Goal: Task Accomplishment & Management: Use online tool/utility

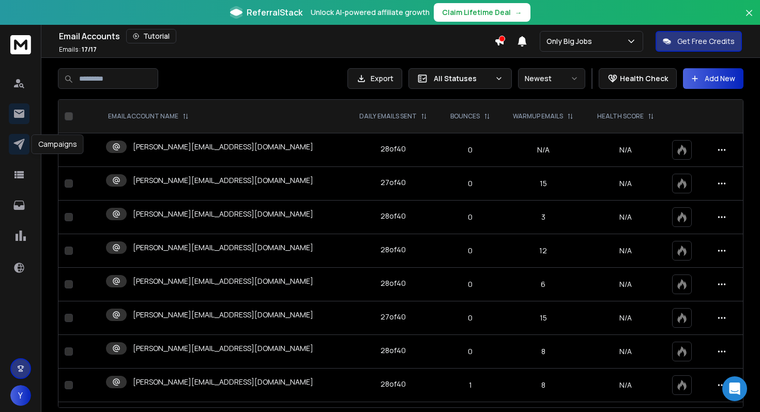
click at [27, 142] on link at bounding box center [19, 144] width 21 height 21
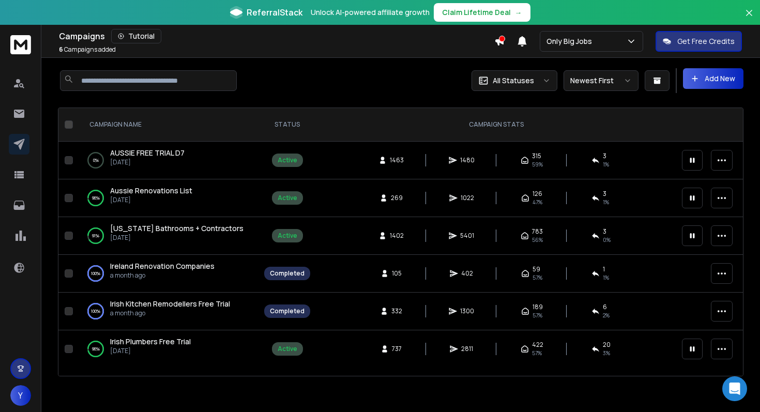
click at [155, 154] on span "AUSSIE FREE TRIAL D7" at bounding box center [147, 153] width 74 height 10
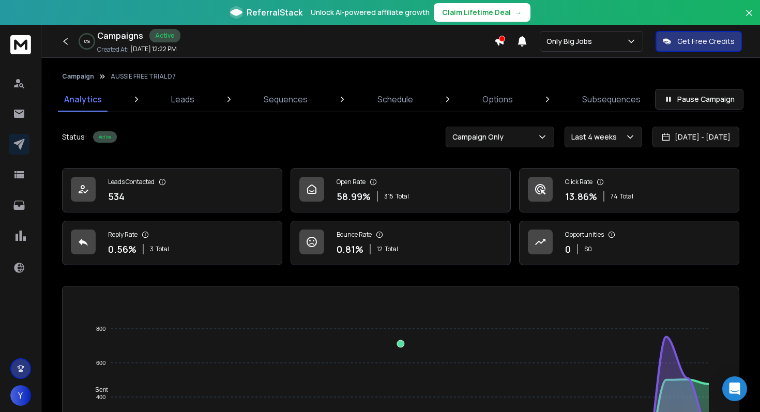
drag, startPoint x: 306, startPoint y: 98, endPoint x: 316, endPoint y: 99, distance: 10.4
click at [306, 98] on p "Sequences" at bounding box center [286, 99] width 44 height 12
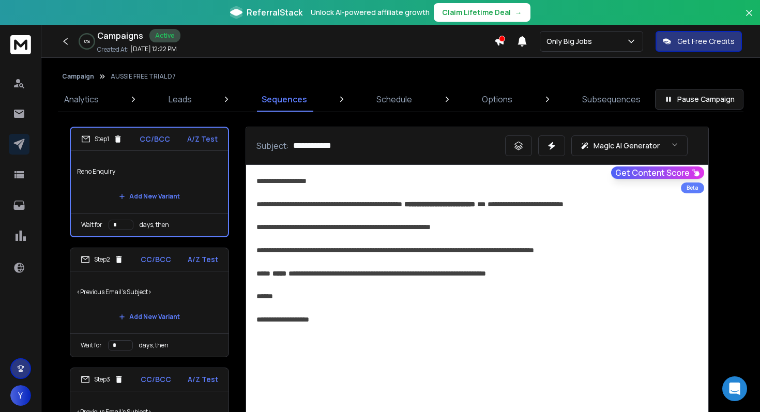
scroll to position [159, 0]
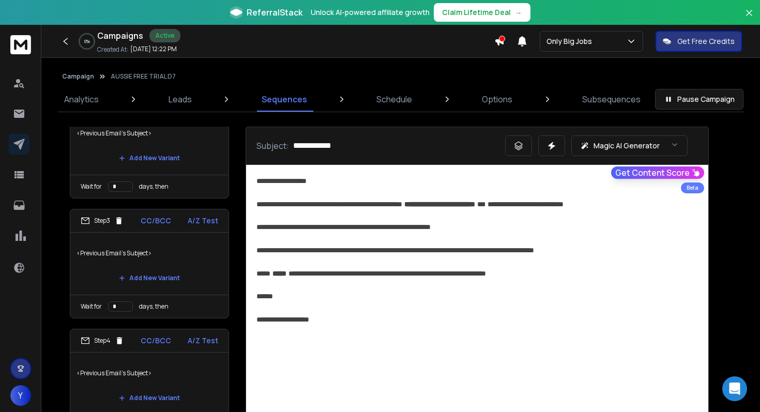
click at [189, 386] on p "<Previous Email's Subject>" at bounding box center [150, 373] width 146 height 29
